Goal: Communication & Community: Answer question/provide support

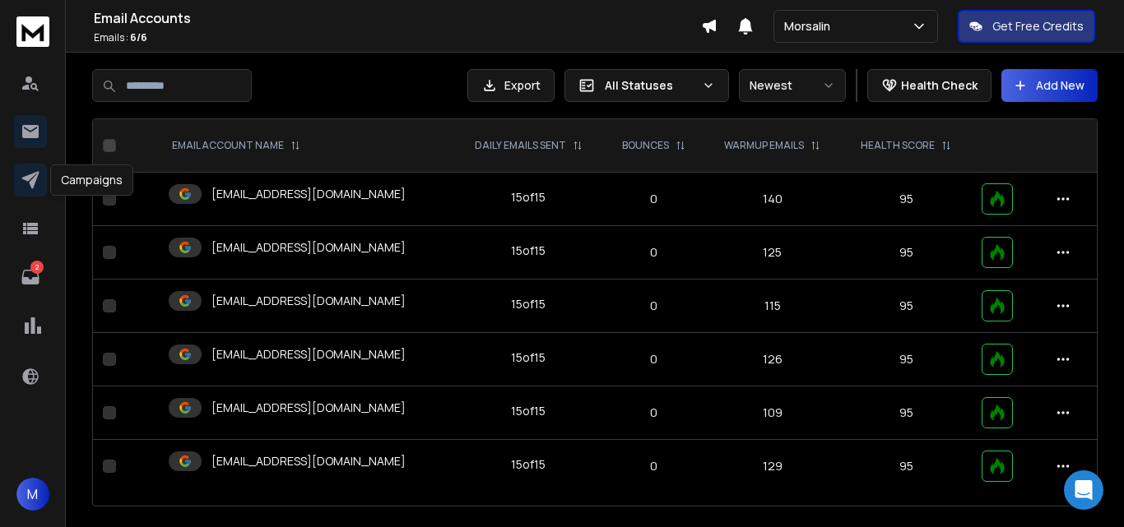
click at [31, 185] on icon at bounding box center [29, 179] width 17 height 17
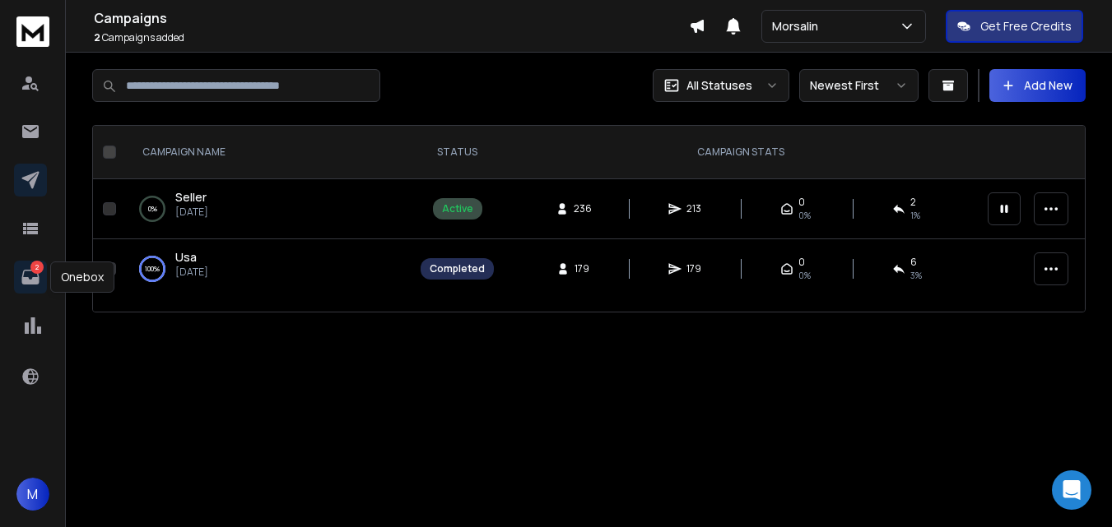
click at [32, 275] on icon at bounding box center [31, 277] width 20 height 20
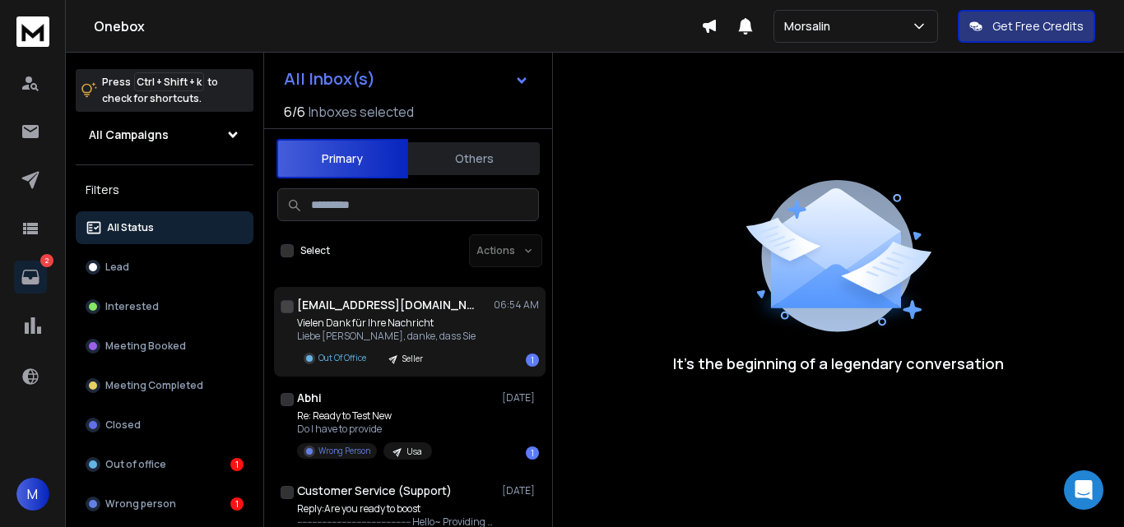
click at [449, 319] on div "Vielen Dank für Ihre Nachricht Liebe [PERSON_NAME], danke, dass Sie Out Of Offi…" at bounding box center [418, 342] width 242 height 50
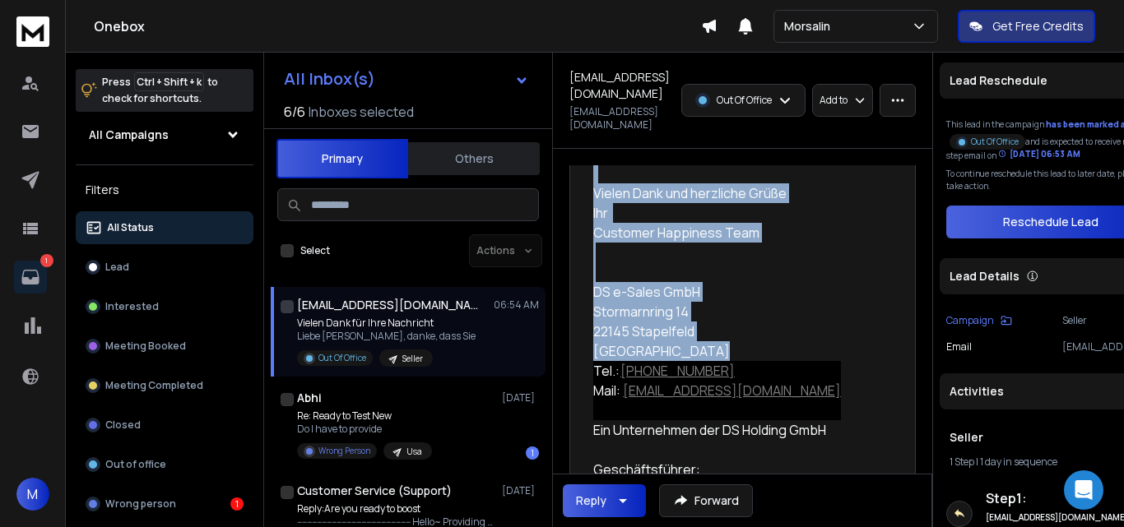
scroll to position [960, 0]
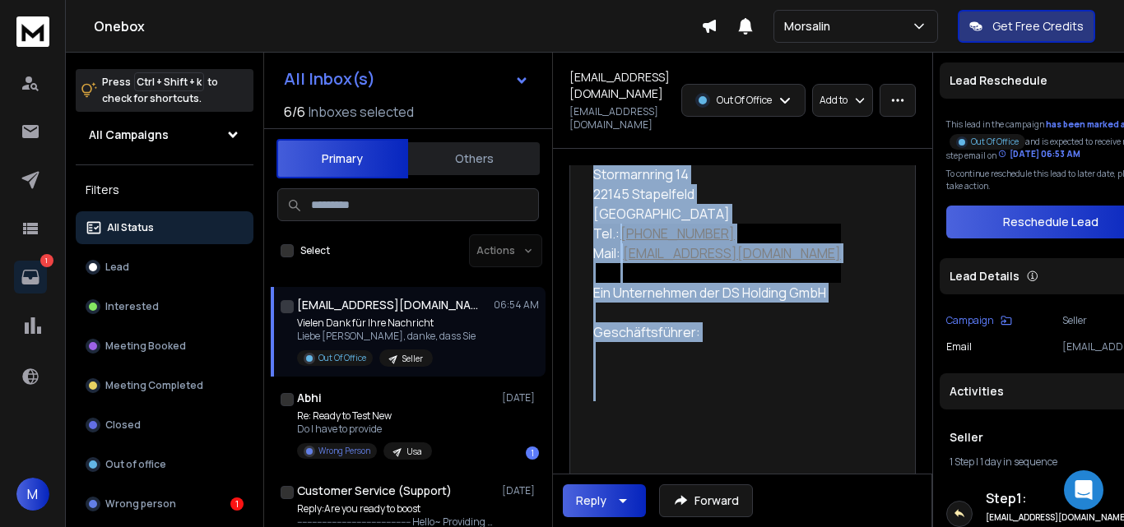
drag, startPoint x: 591, startPoint y: 300, endPoint x: 767, endPoint y: 439, distance: 224.9
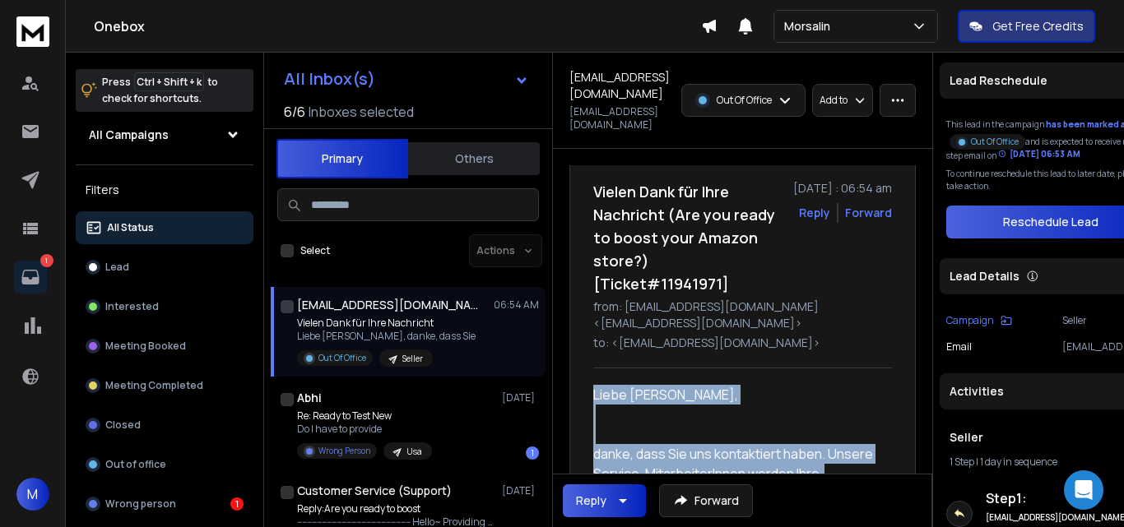
scroll to position [0, 0]
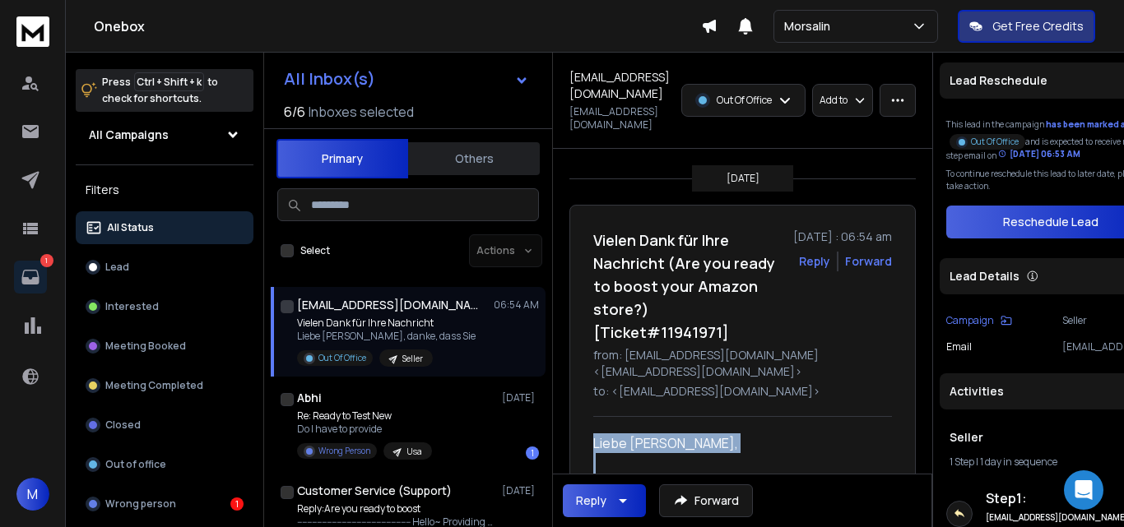
copy div "Liebe [PERSON_NAME], danke, dass Sie uns kontaktiert haben. Unsere Service-Mita…"
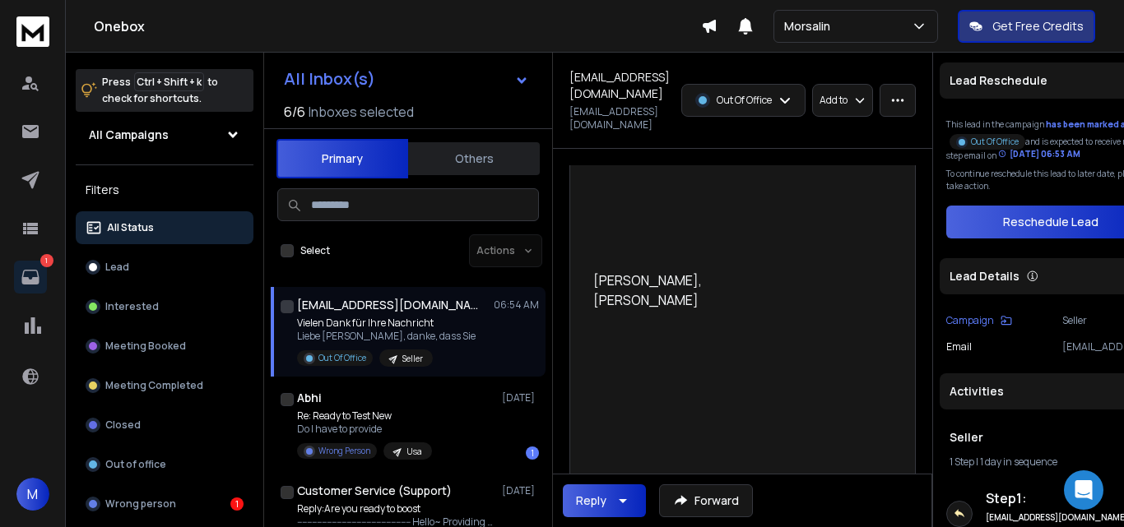
scroll to position [1372, 0]
click at [709, 343] on p "Geschäftsführer: [PERSON_NAME], [PERSON_NAME]" at bounding box center [736, 138] width 286 height 454
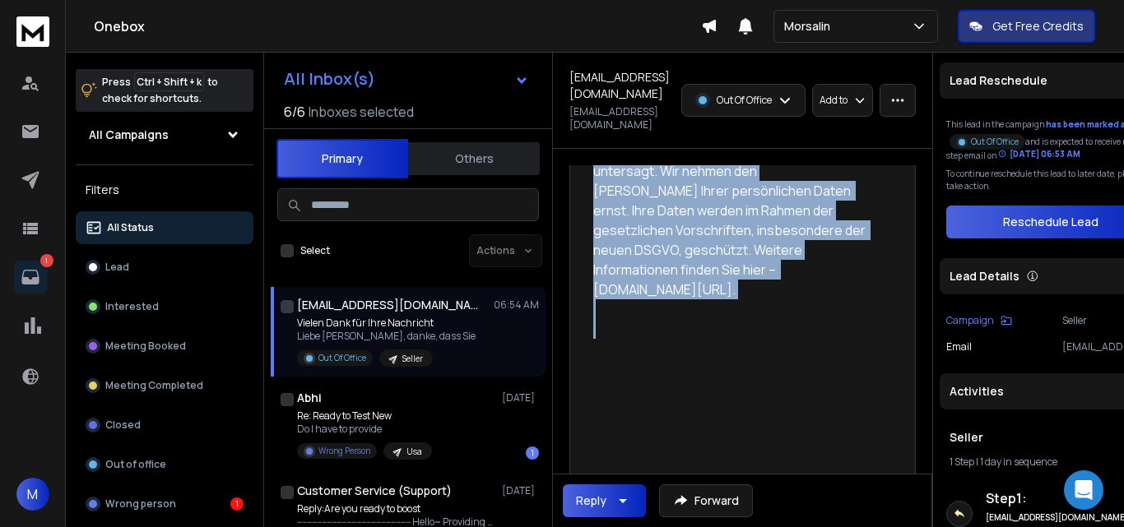
scroll to position [3154, 0]
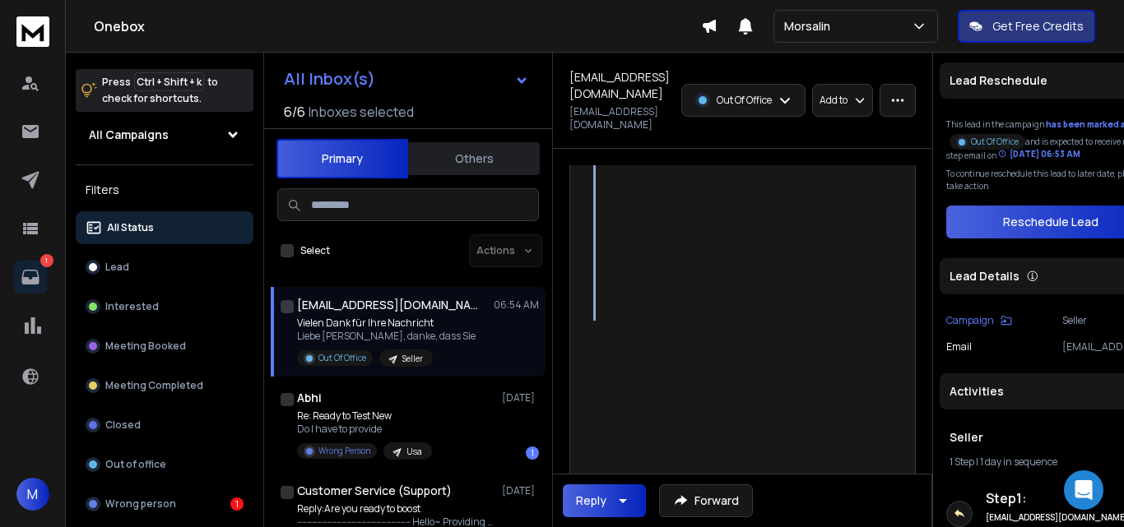
drag, startPoint x: 593, startPoint y: 187, endPoint x: 848, endPoint y: 435, distance: 355.5
copy div "Nutzungsrecht nur mit schriftlicher Genehmigung der DS Produkte GmbH – weitere …"
click at [616, 493] on icon "button" at bounding box center [623, 501] width 20 height 20
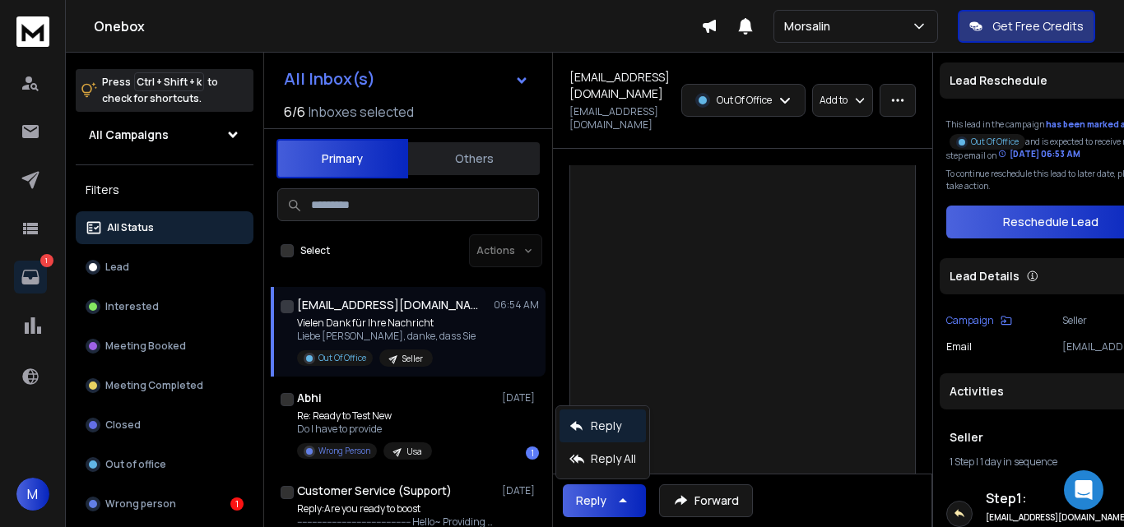
click at [626, 430] on div "Reply" at bounding box center [603, 426] width 86 height 33
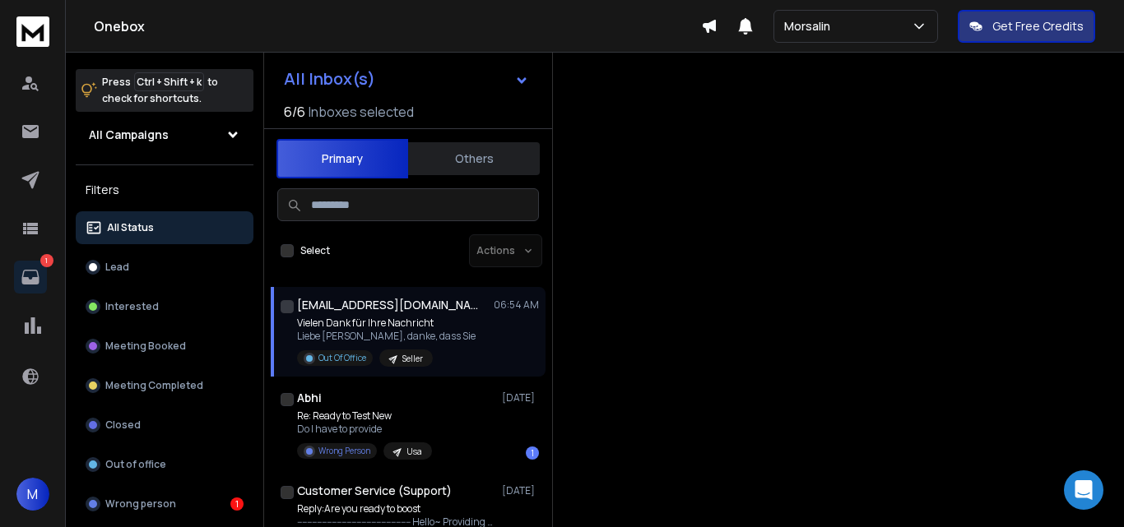
scroll to position [0, 0]
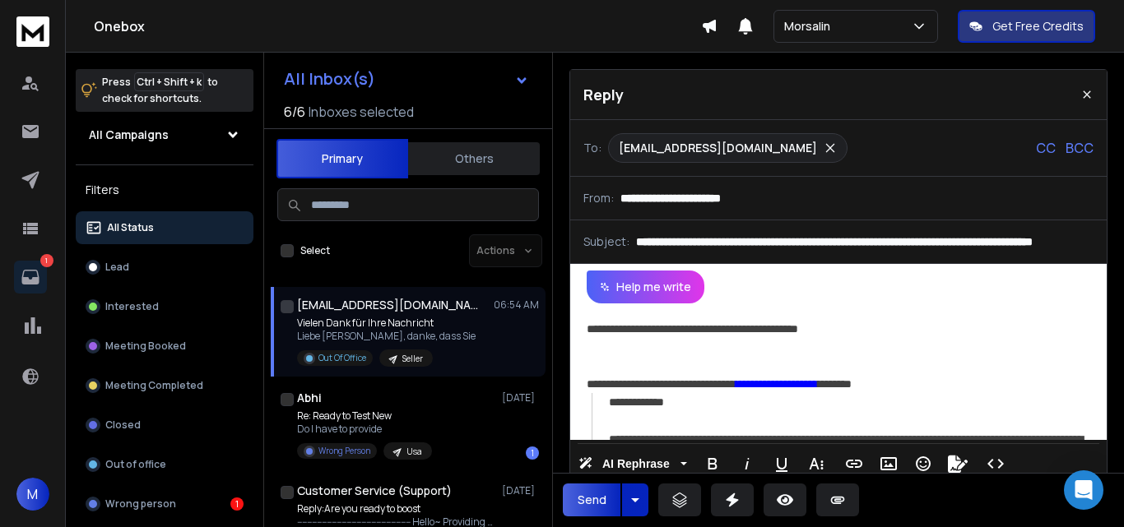
click at [597, 507] on button "Send" at bounding box center [592, 500] width 58 height 33
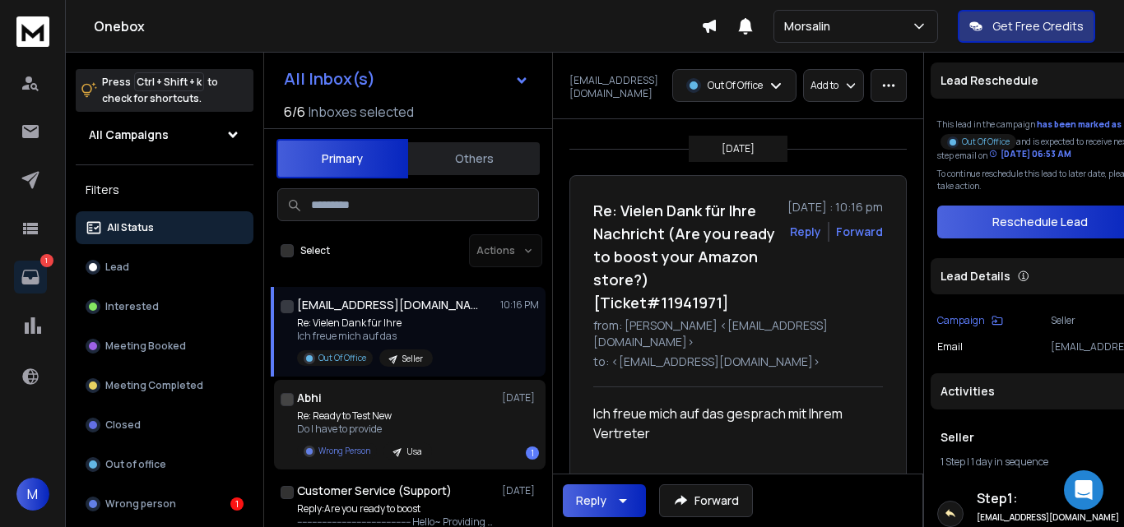
click at [434, 416] on div "Re: Ready to Test New Do I have to provide Wrong Person Usa 1" at bounding box center [418, 435] width 242 height 50
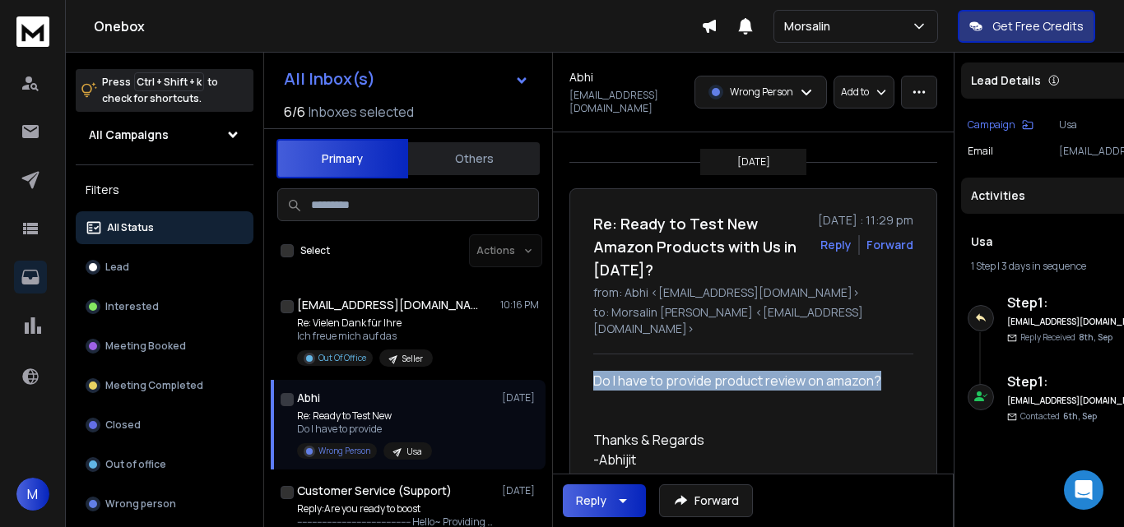
drag, startPoint x: 893, startPoint y: 347, endPoint x: 591, endPoint y: 359, distance: 302.2
copy div "Do I have to provide product review on amazon?"
click at [584, 506] on div "Reply" at bounding box center [591, 501] width 30 height 16
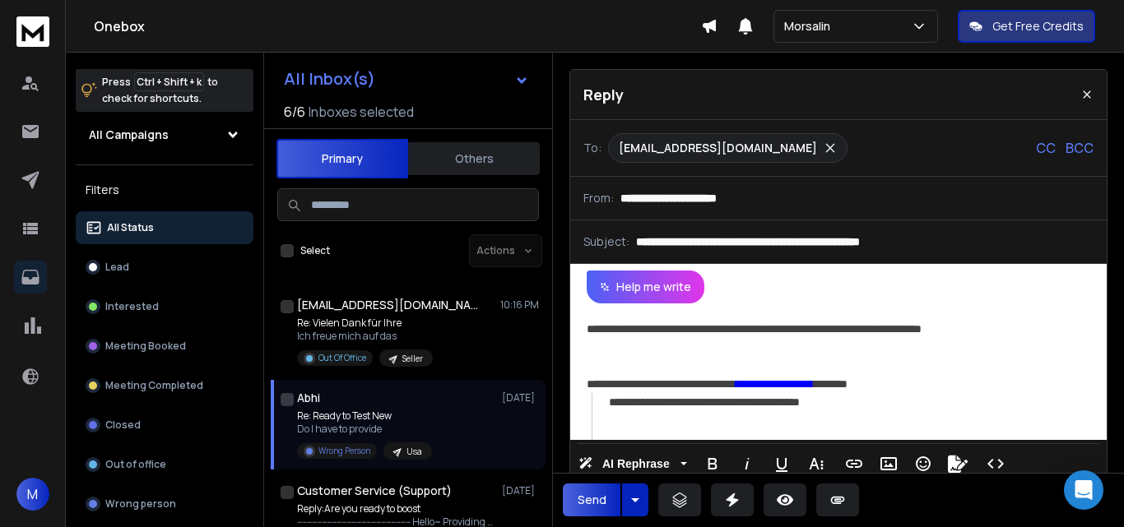
click at [576, 500] on button "Send" at bounding box center [592, 500] width 58 height 33
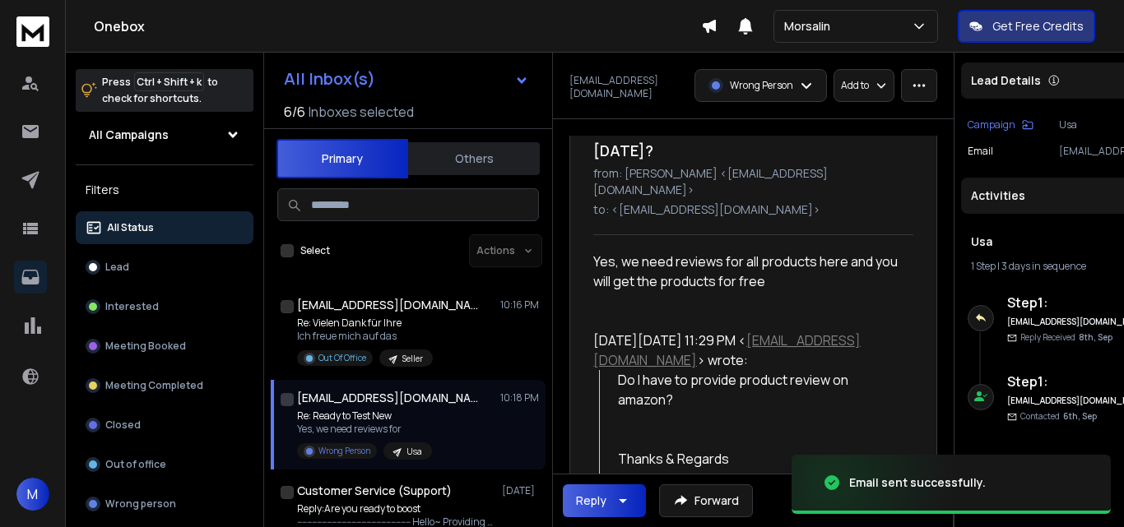
scroll to position [411, 0]
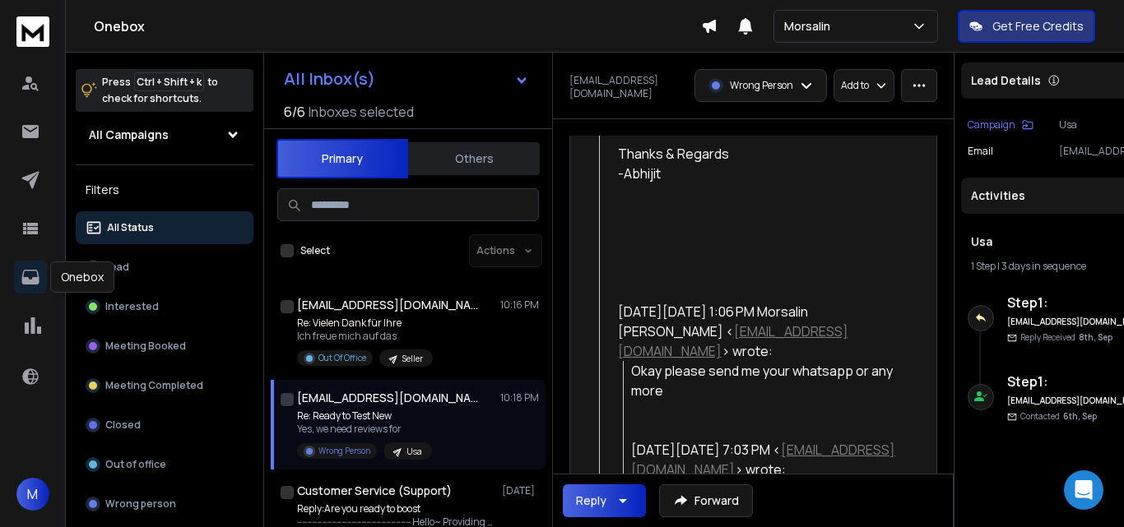
click at [43, 276] on link at bounding box center [30, 277] width 33 height 33
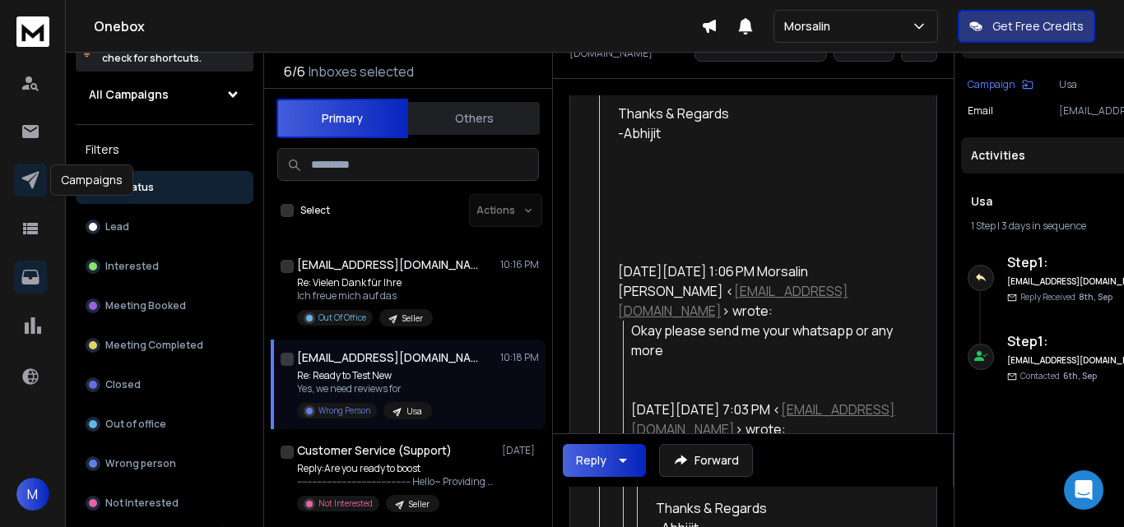
click at [34, 174] on icon at bounding box center [29, 179] width 17 height 17
